Goal: Communication & Community: Answer question/provide support

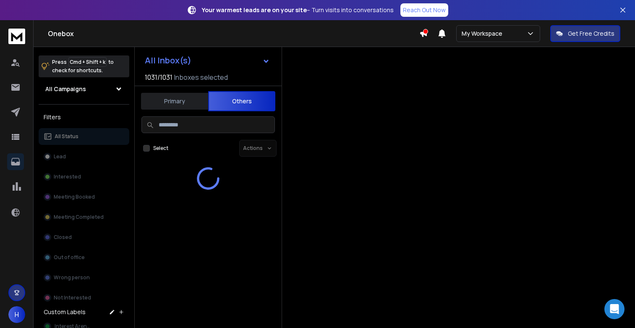
drag, startPoint x: 0, startPoint y: 0, endPoint x: 220, endPoint y: 96, distance: 239.8
click at [226, 95] on button "Others" at bounding box center [241, 101] width 67 height 20
click at [175, 102] on button "Primary" at bounding box center [174, 101] width 67 height 18
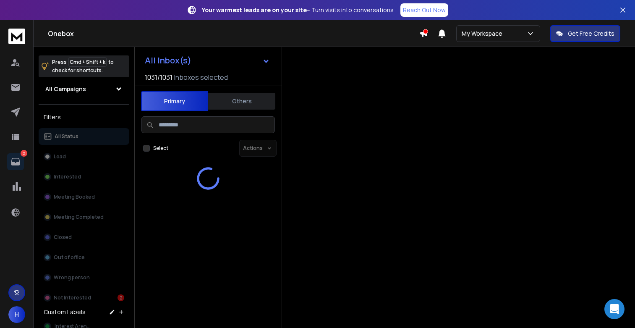
click at [175, 102] on button "Primary" at bounding box center [174, 101] width 67 height 20
drag, startPoint x: 175, startPoint y: 103, endPoint x: 178, endPoint y: 107, distance: 5.7
click at [175, 103] on button "Primary" at bounding box center [174, 101] width 67 height 20
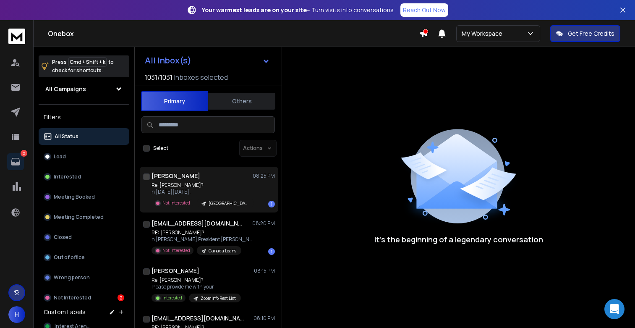
click at [248, 193] on p "n [DATE][DATE]," at bounding box center [202, 191] width 101 height 7
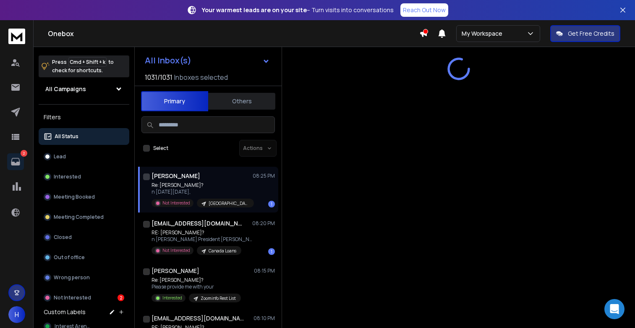
click at [248, 193] on p "n [DATE][DATE]," at bounding box center [202, 191] width 101 height 7
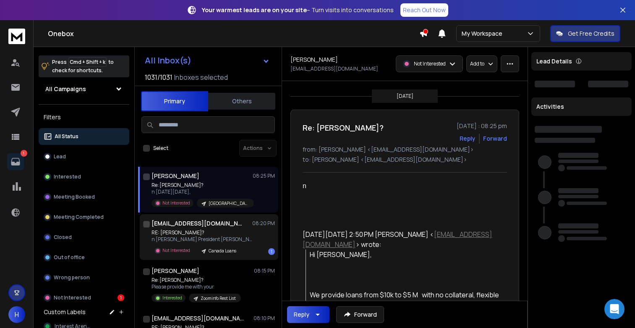
click at [236, 226] on div "[EMAIL_ADDRESS][DOMAIN_NAME] 08:20 PM" at bounding box center [213, 223] width 123 height 8
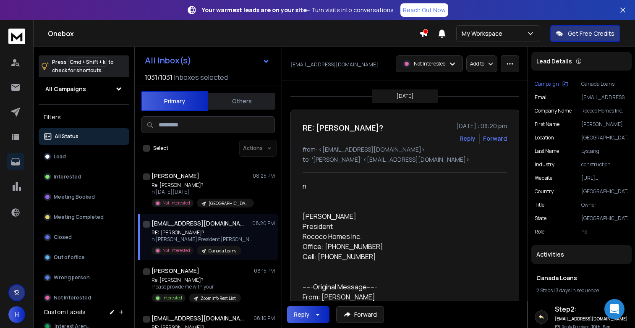
click at [234, 108] on div "Primary Others Select Actions [PERSON_NAME] 08:25 PM Re: [PERSON_NAME]? n [DATE…" at bounding box center [208, 250] width 147 height 315
click at [232, 101] on button "Others" at bounding box center [241, 101] width 67 height 18
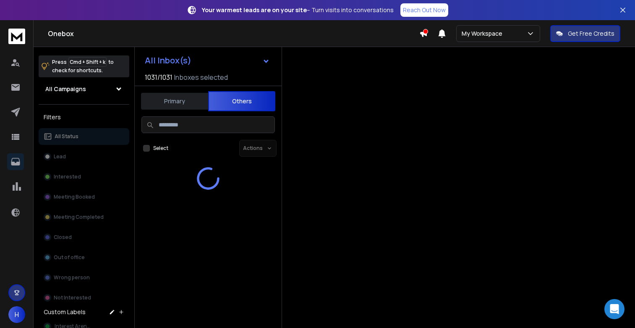
click at [232, 101] on button "Others" at bounding box center [241, 101] width 67 height 20
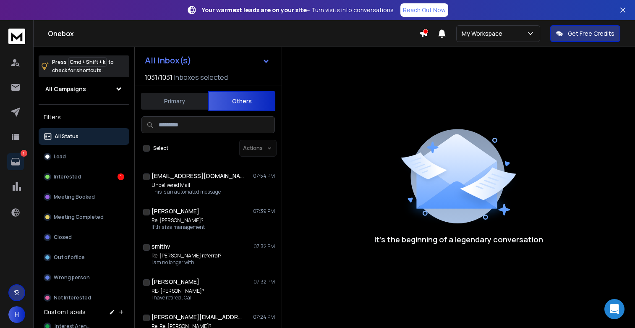
click at [172, 97] on button "Primary" at bounding box center [174, 101] width 67 height 18
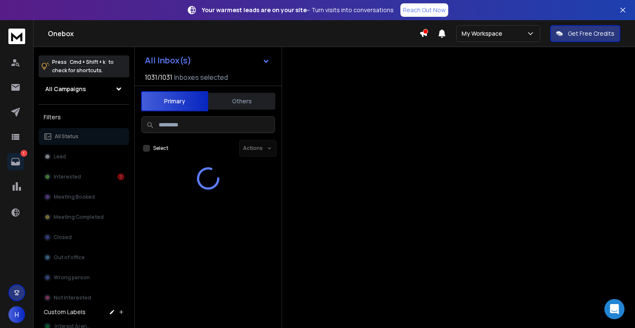
drag, startPoint x: 172, startPoint y: 97, endPoint x: 179, endPoint y: 104, distance: 8.9
click at [172, 98] on button "Primary" at bounding box center [174, 101] width 67 height 20
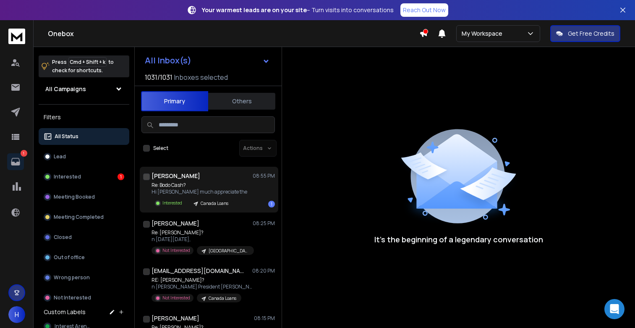
click at [224, 177] on div "[PERSON_NAME] 08:55 PM" at bounding box center [213, 176] width 123 height 8
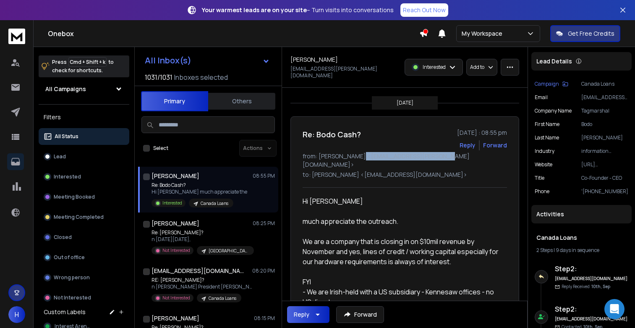
drag, startPoint x: 436, startPoint y: 148, endPoint x: 356, endPoint y: 147, distance: 80.2
click at [356, 152] on p "from: [PERSON_NAME] <[EMAIL_ADDRESS][PERSON_NAME][DOMAIN_NAME]>" at bounding box center [405, 160] width 204 height 17
copy p "[EMAIL_ADDRESS][PERSON_NAME][DOMAIN_NAME]"
click at [293, 310] on button "Reply" at bounding box center [308, 314] width 42 height 17
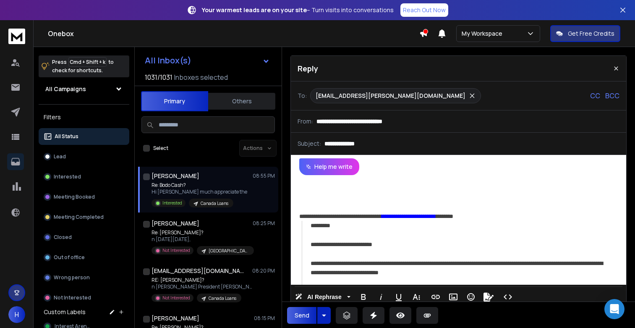
click at [484, 91] on input at bounding box center [513, 95] width 59 height 15
paste input "**********"
type input "**********"
click at [350, 199] on div "**********" at bounding box center [458, 230] width 335 height 110
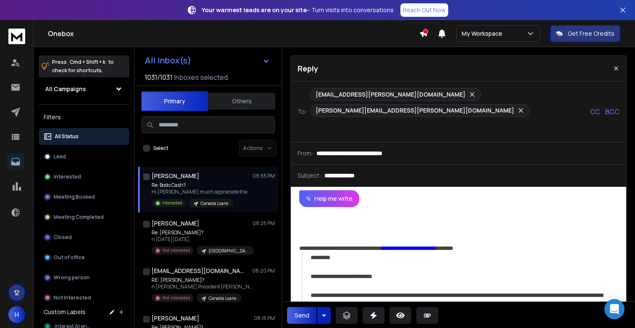
scroll to position [0, 0]
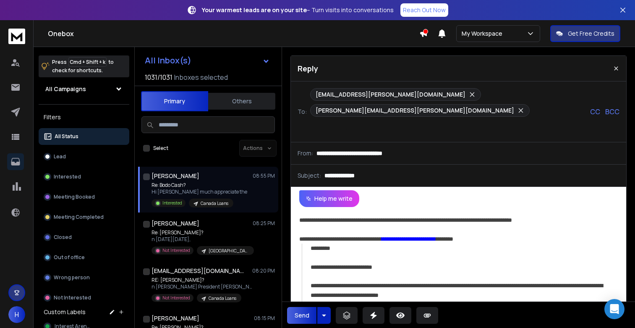
click at [300, 312] on button "Send" at bounding box center [301, 315] width 29 height 17
